Goal: Communication & Community: Answer question/provide support

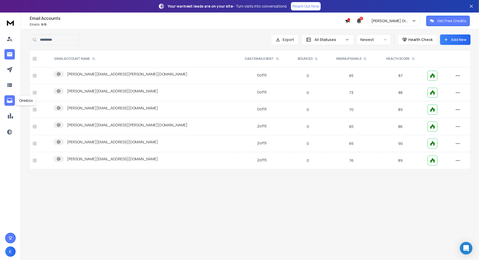
click at [11, 100] on icon at bounding box center [10, 100] width 6 height 6
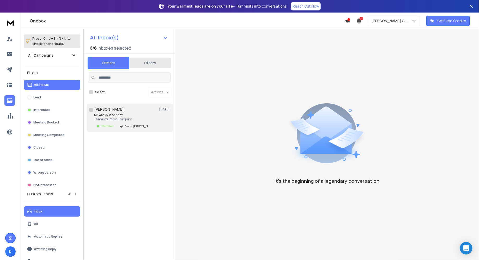
click at [129, 116] on p "Re: Are you the right" at bounding box center [123, 115] width 59 height 4
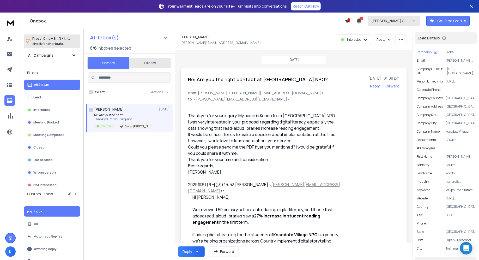
click at [391, 18] on p "Evers Global" at bounding box center [392, 20] width 40 height 5
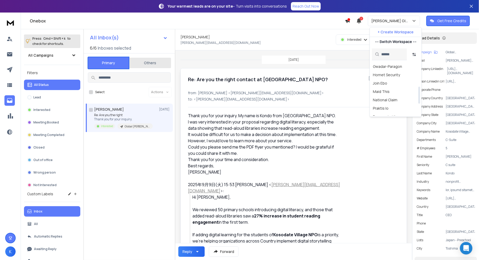
scroll to position [73, 0]
click at [390, 94] on div "National Claim" at bounding box center [386, 95] width 25 height 5
